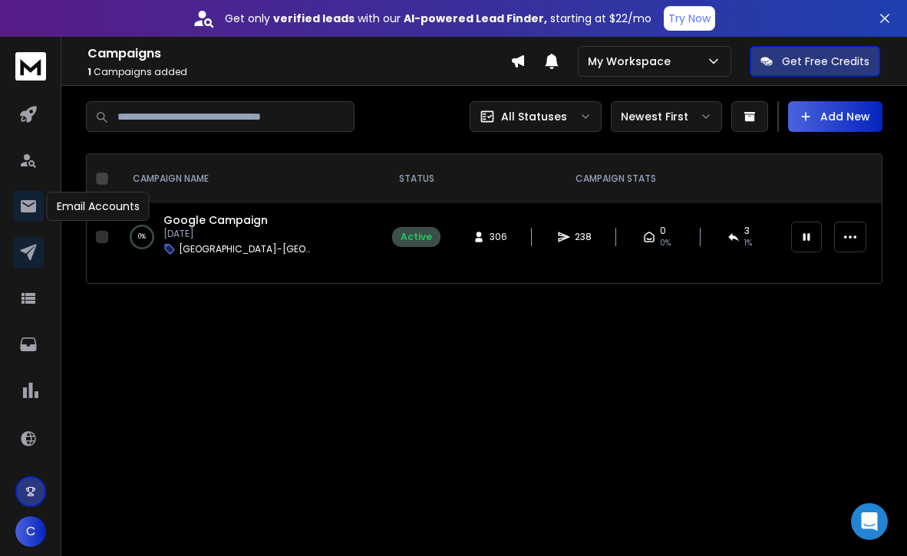
click at [28, 199] on icon at bounding box center [28, 206] width 18 height 18
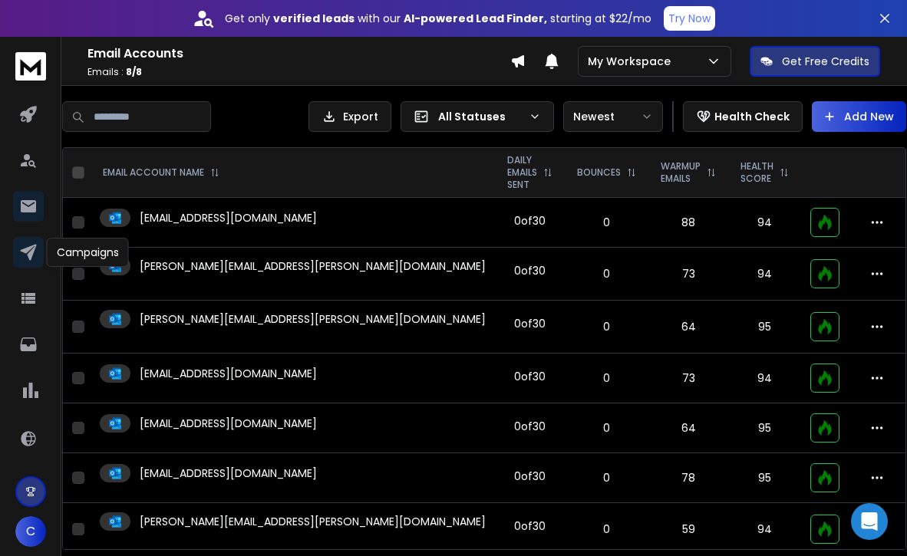
click at [26, 258] on icon at bounding box center [28, 252] width 18 height 18
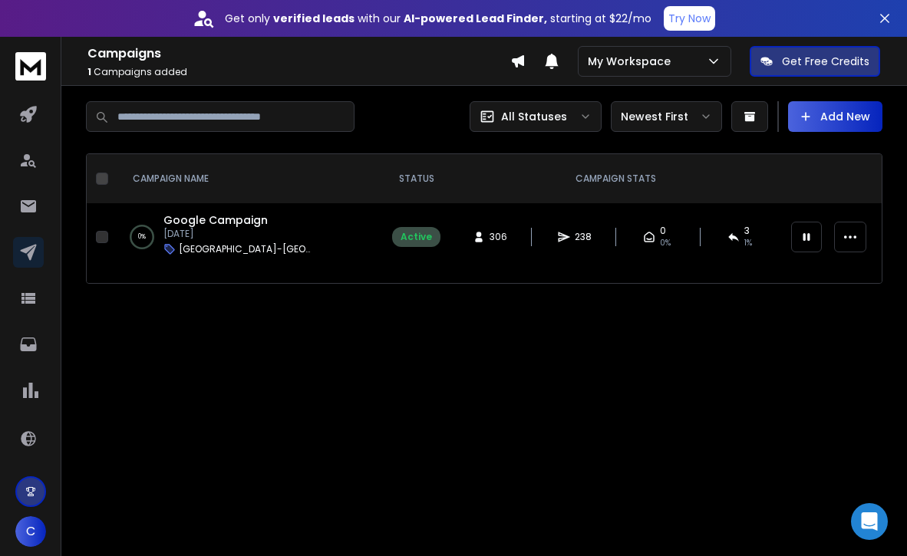
click at [29, 274] on div at bounding box center [30, 279] width 35 height 361
click at [31, 298] on icon at bounding box center [28, 298] width 14 height 11
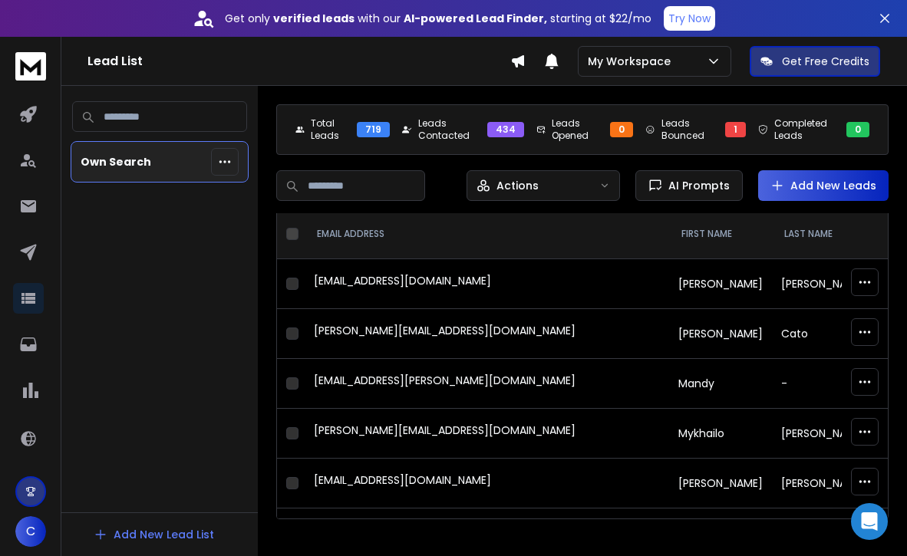
click at [701, 128] on p "Leads Bounced" at bounding box center [690, 129] width 58 height 25
click at [738, 130] on div "1" at bounding box center [735, 129] width 21 height 15
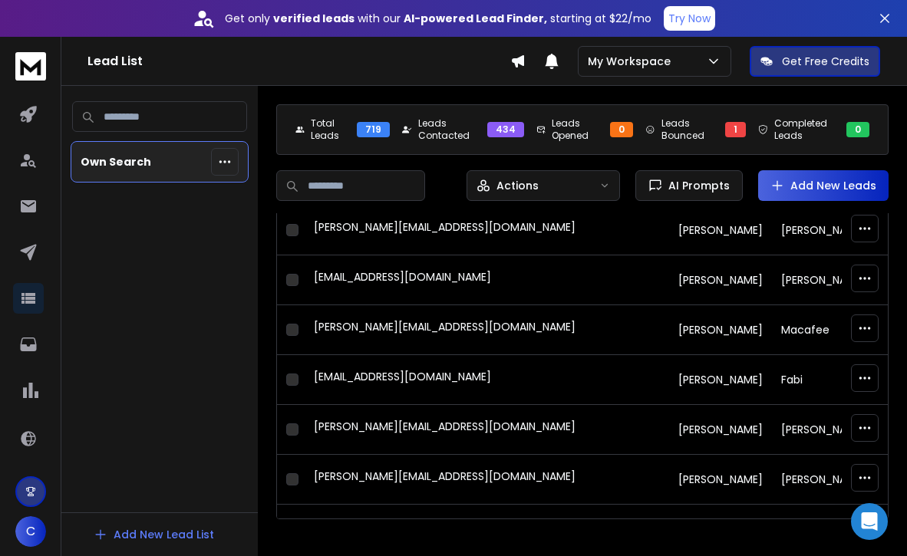
scroll to position [1667, 0]
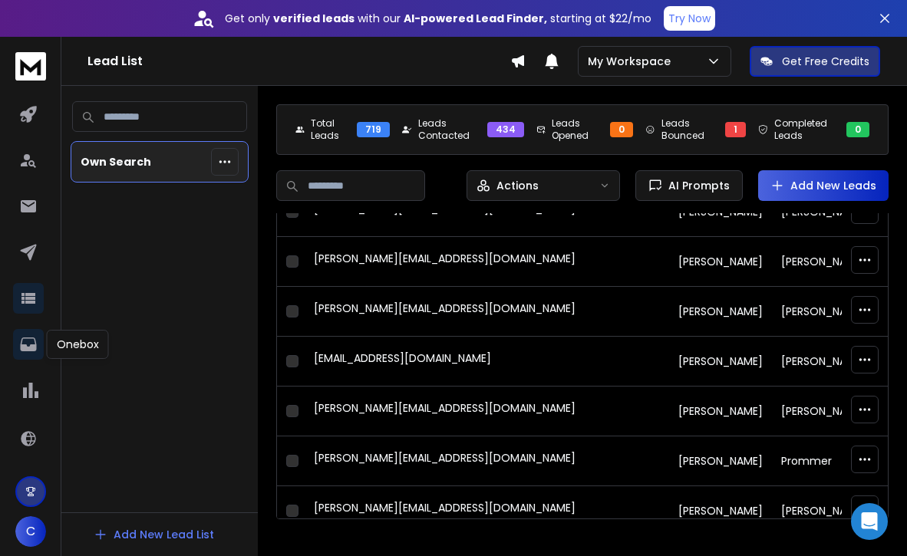
click at [38, 344] on link at bounding box center [28, 344] width 31 height 31
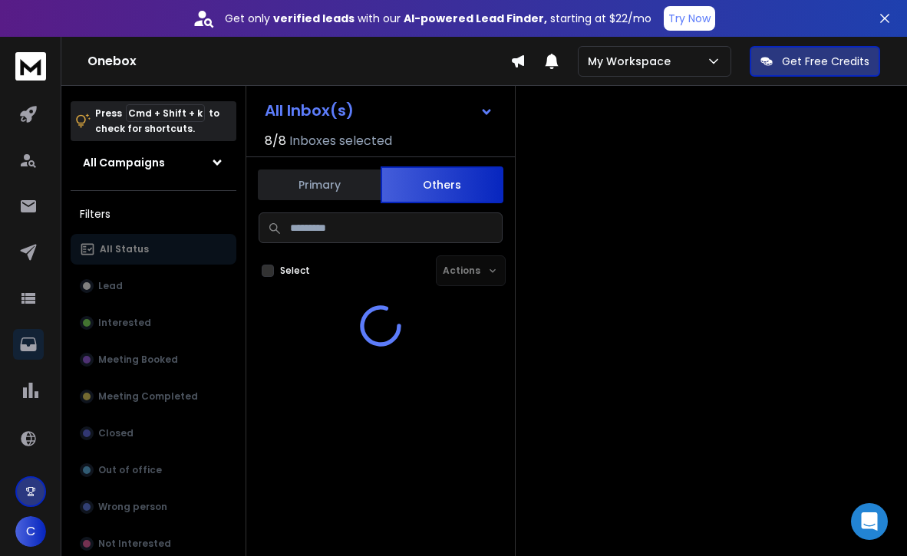
click at [453, 171] on button "Others" at bounding box center [441, 184] width 123 height 37
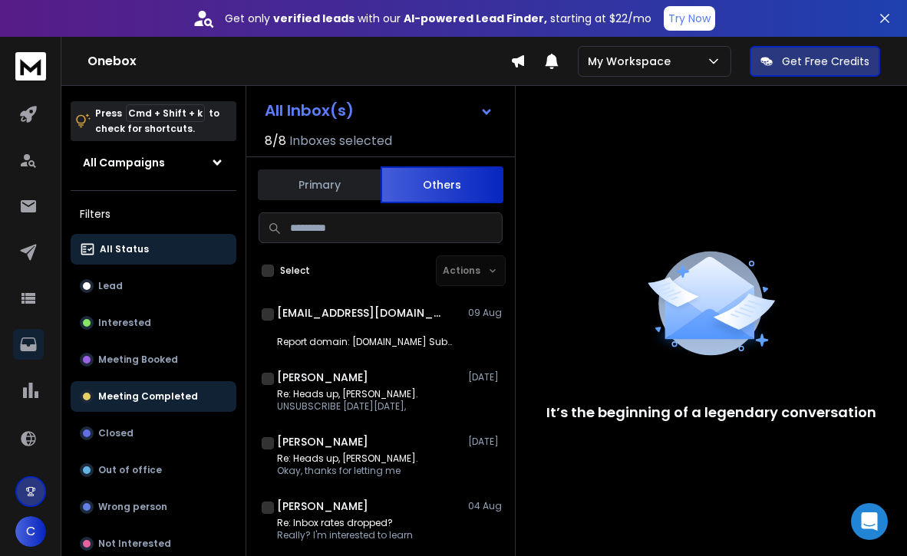
scroll to position [252, 0]
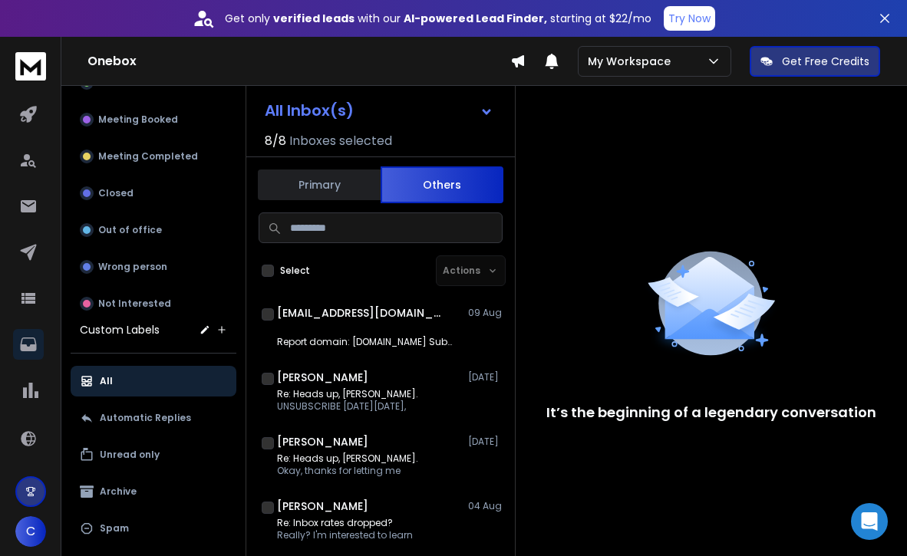
click at [162, 366] on button "All" at bounding box center [154, 381] width 166 height 31
click at [163, 413] on div "Automatic Replies" at bounding box center [135, 418] width 111 height 18
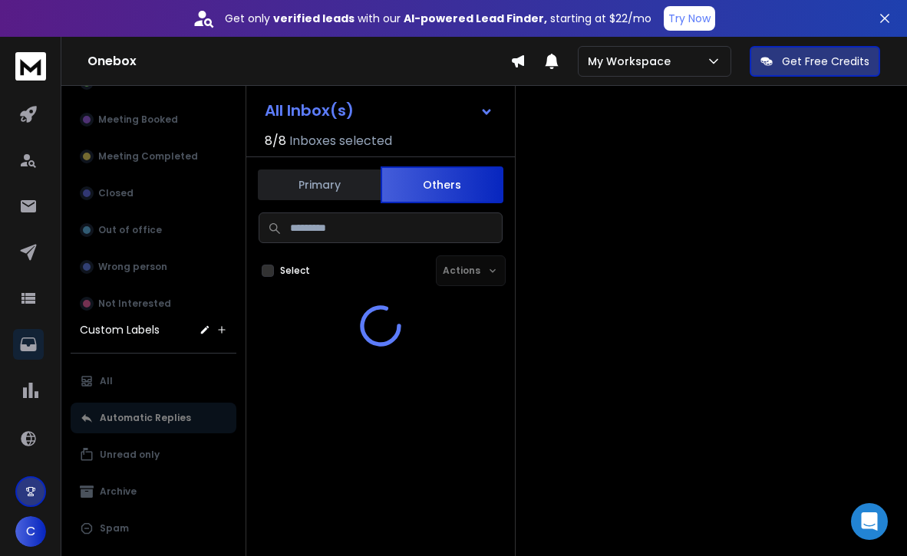
scroll to position [0, 0]
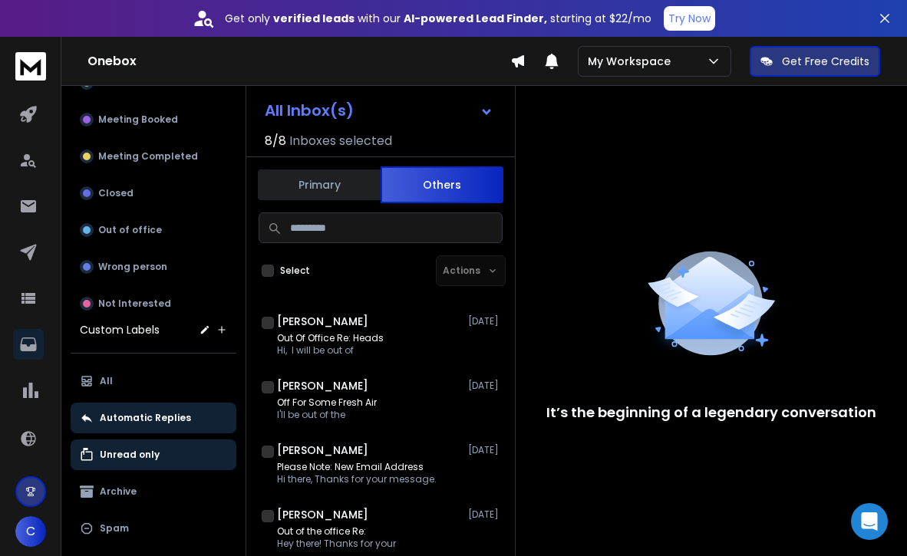
click at [170, 440] on button "Unread only" at bounding box center [154, 455] width 166 height 31
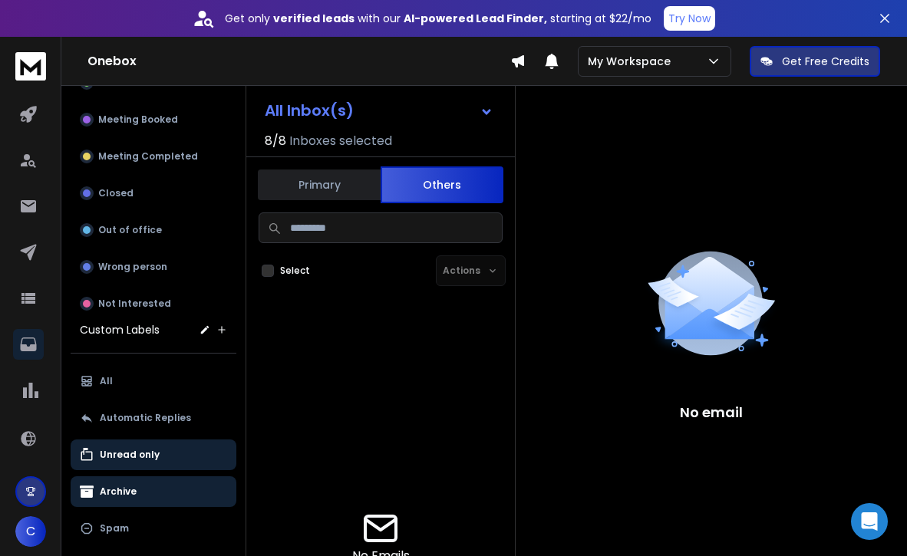
click at [172, 476] on button "Archive" at bounding box center [154, 491] width 166 height 31
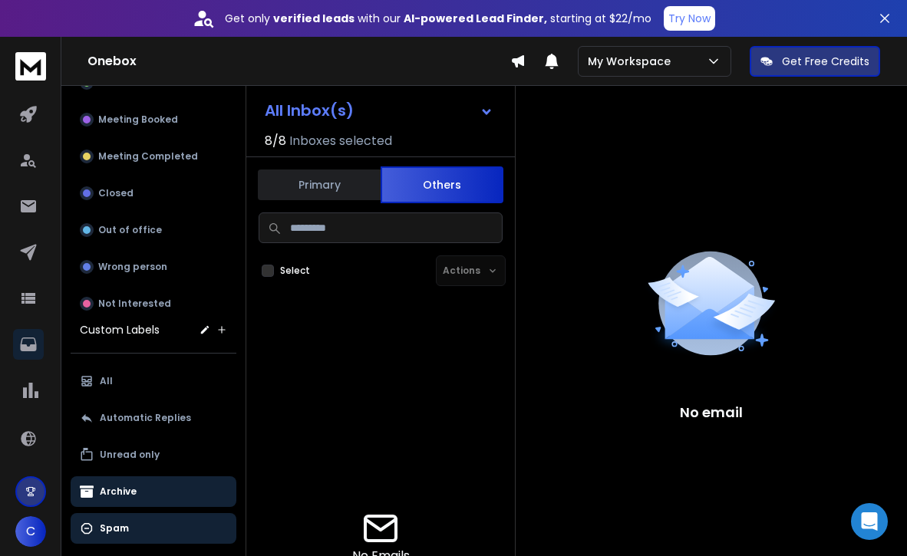
click at [154, 515] on button "Spam" at bounding box center [154, 528] width 166 height 31
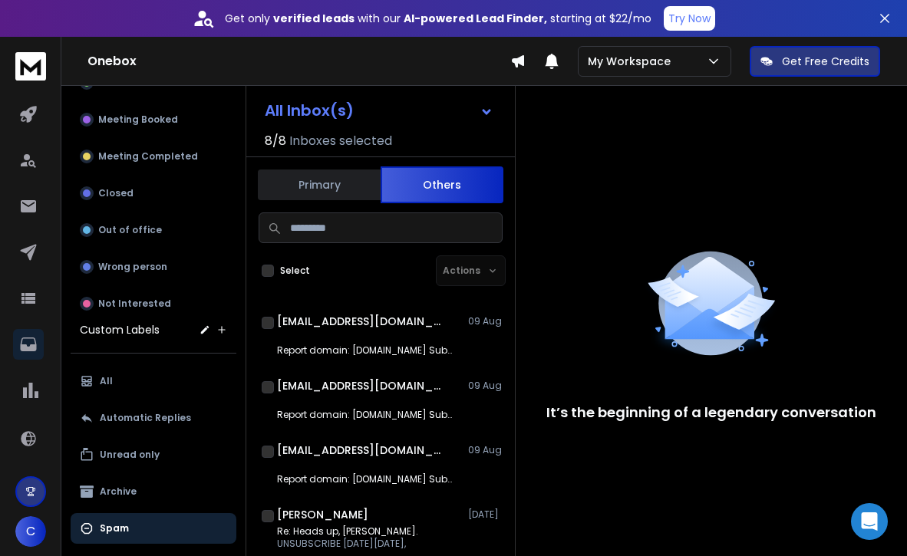
click at [353, 174] on button "Primary" at bounding box center [319, 185] width 123 height 34
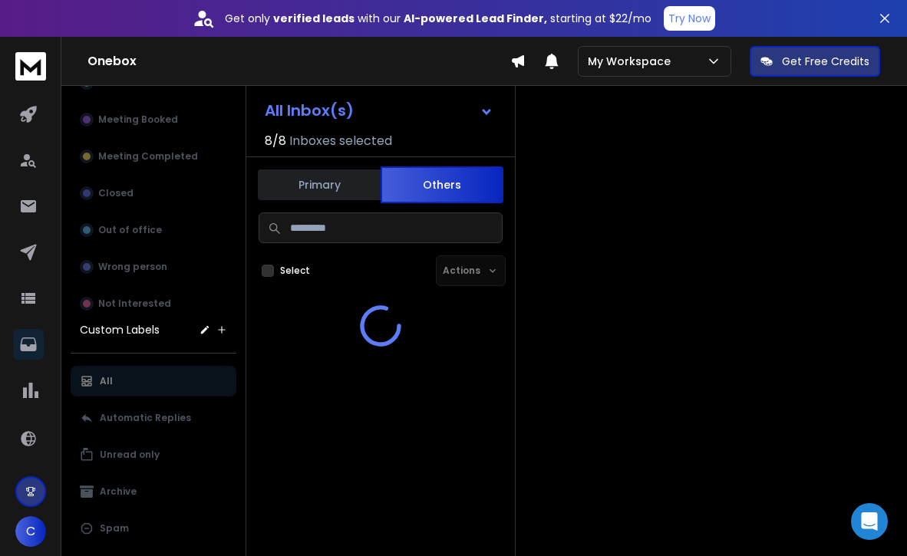
click at [425, 179] on button "Others" at bounding box center [441, 184] width 123 height 37
